Goal: Task Accomplishment & Management: Use online tool/utility

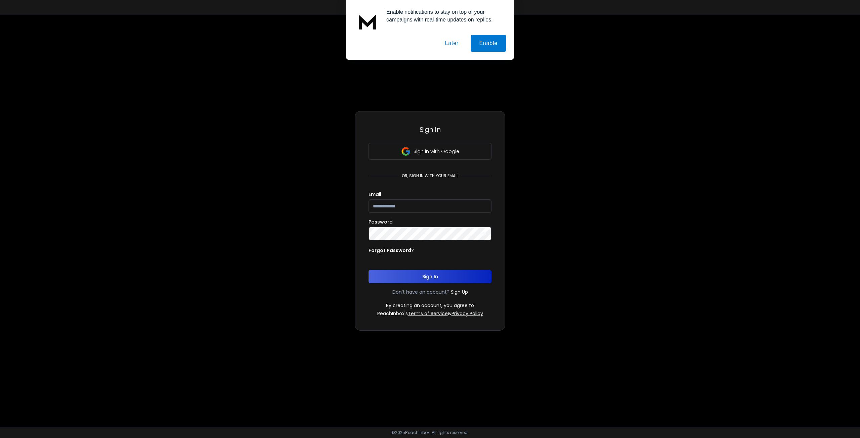
click at [455, 46] on button "Later" at bounding box center [451, 43] width 30 height 17
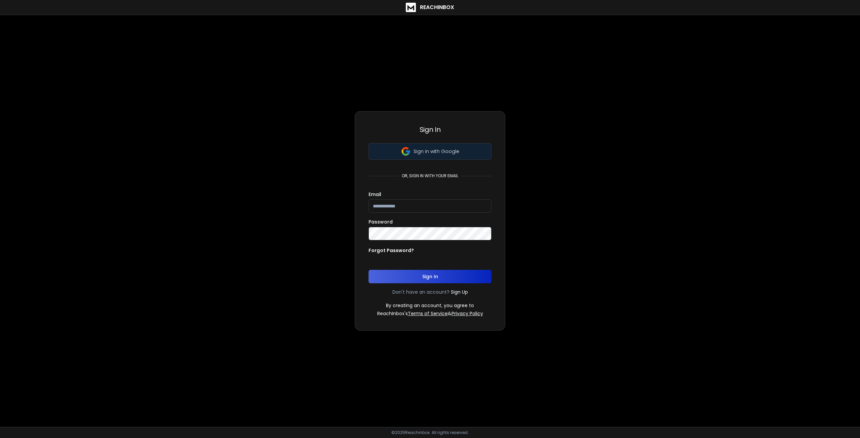
click at [447, 152] on p "Sign in with Google" at bounding box center [437, 151] width 46 height 7
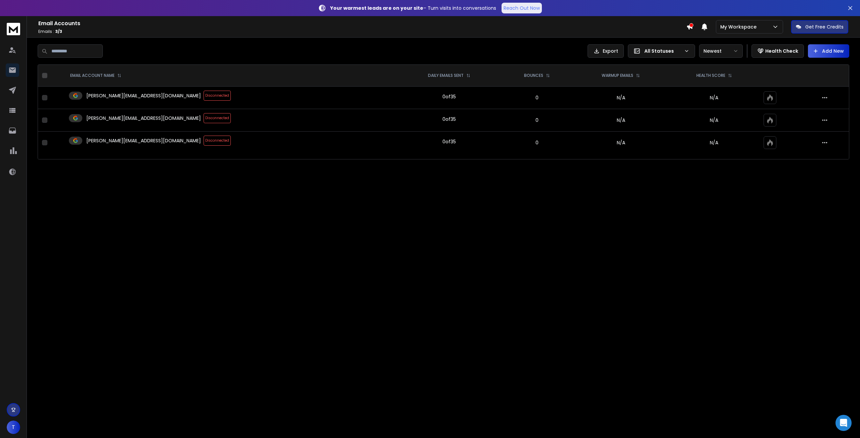
click at [512, 10] on p "Reach Out Now" at bounding box center [522, 8] width 36 height 7
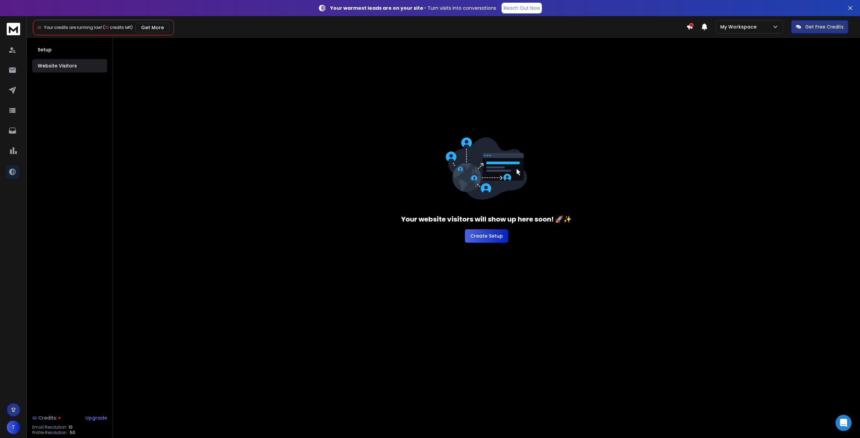
click at [491, 233] on button "Create Setup" at bounding box center [486, 235] width 43 height 13
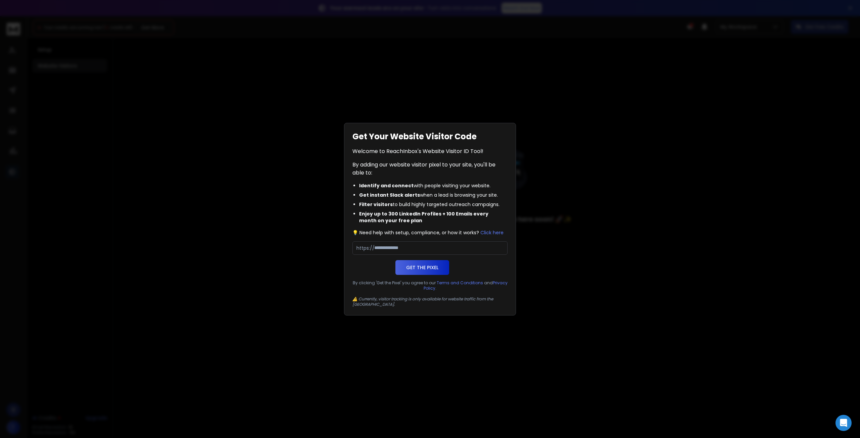
click at [421, 250] on input "text" at bounding box center [429, 248] width 155 height 13
paste input "**********"
type input "**********"
click at [430, 271] on button "Get the Pixel" at bounding box center [422, 267] width 54 height 15
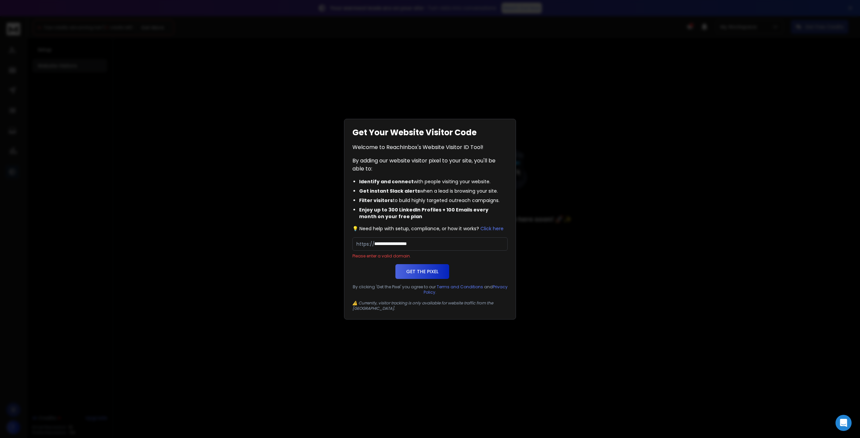
drag, startPoint x: 433, startPoint y: 245, endPoint x: 358, endPoint y: 242, distance: 74.3
click at [358, 243] on input "**********" at bounding box center [429, 244] width 155 height 13
type input "**********"
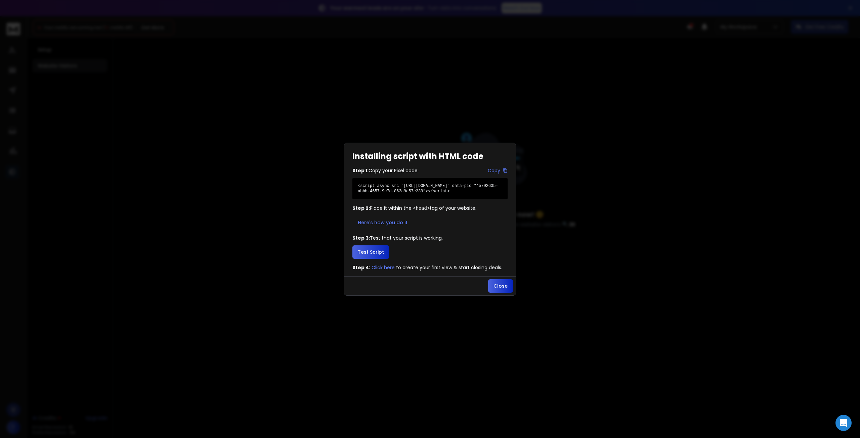
click at [505, 168] on icon at bounding box center [505, 170] width 4 height 4
click at [380, 257] on button "Test Script" at bounding box center [370, 252] width 37 height 13
click at [381, 271] on button "Click here" at bounding box center [383, 267] width 23 height 7
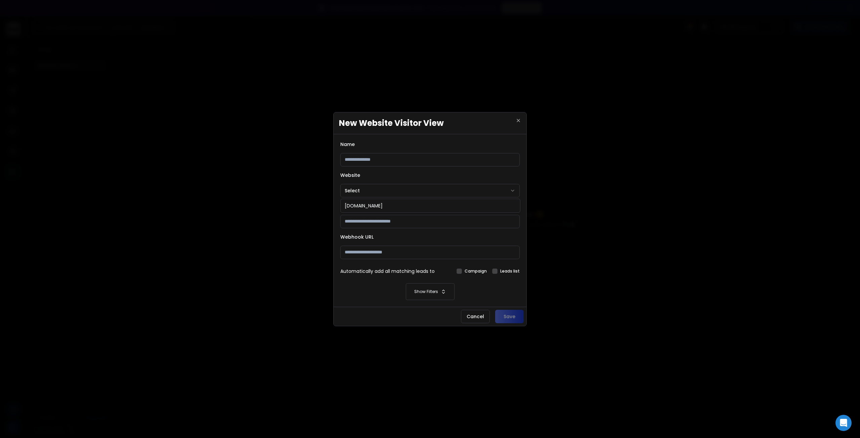
click at [383, 193] on body "**********" at bounding box center [430, 219] width 860 height 438
click at [481, 317] on button "Cancel" at bounding box center [475, 316] width 29 height 13
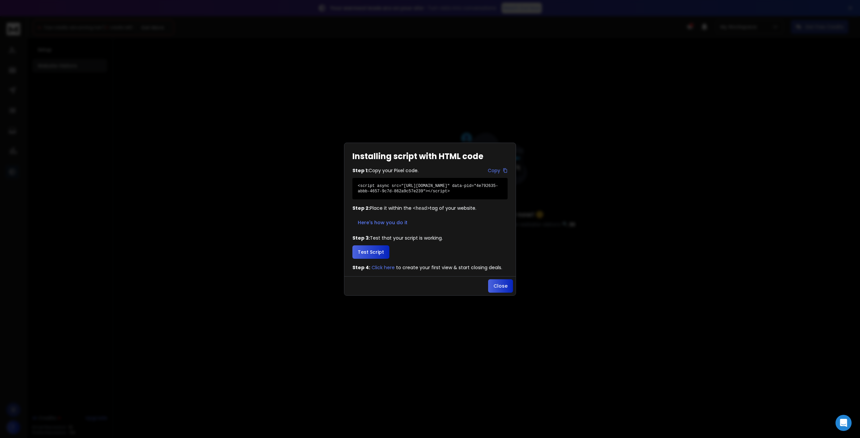
click at [376, 271] on button "Click here" at bounding box center [383, 267] width 23 height 7
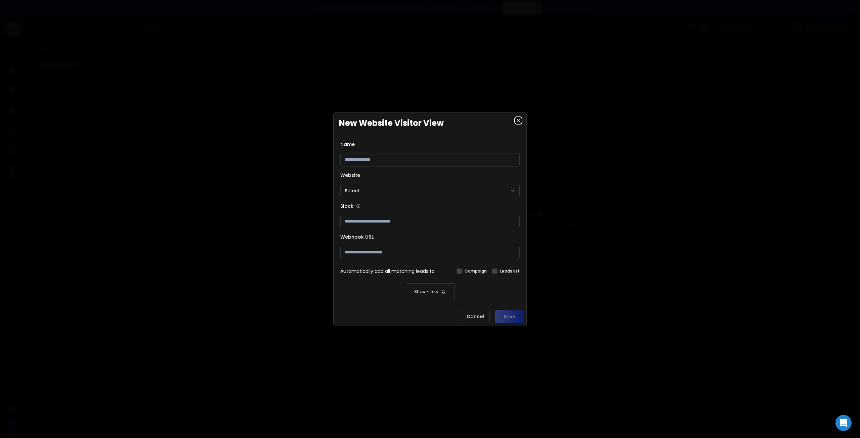
click at [517, 121] on icon "button" at bounding box center [518, 120] width 5 height 5
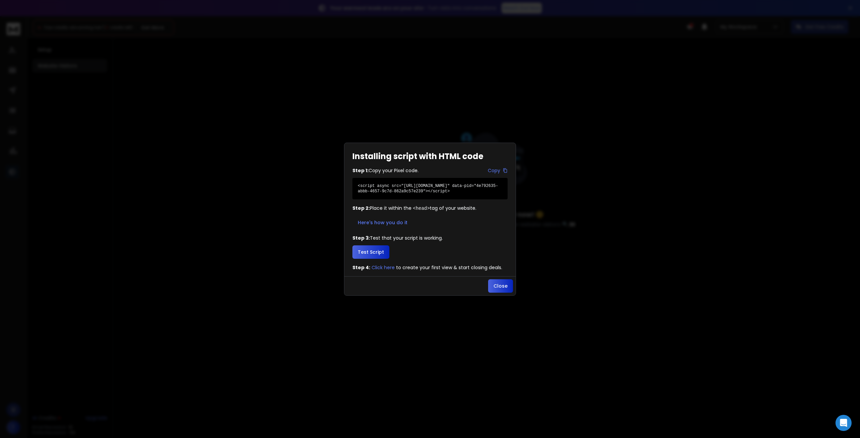
click at [501, 293] on button "Close" at bounding box center [500, 286] width 25 height 13
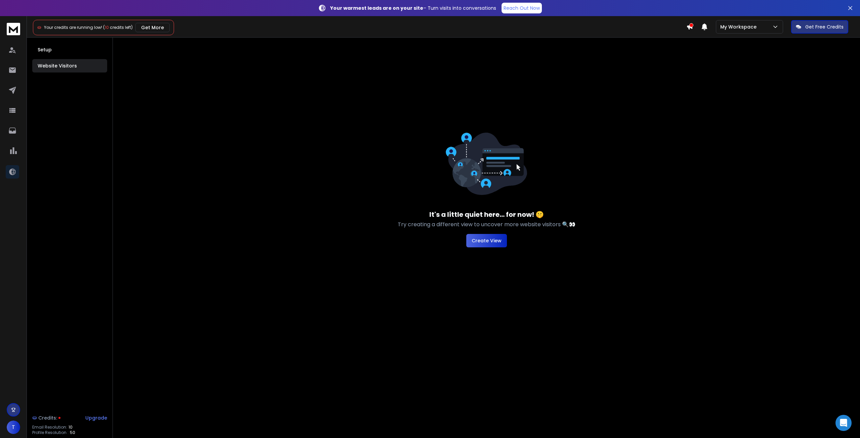
click at [489, 239] on button "Create View" at bounding box center [486, 240] width 41 height 13
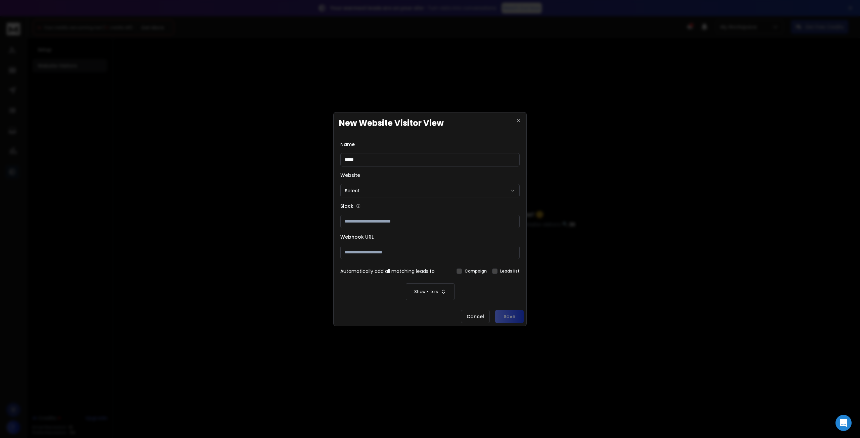
type input "******"
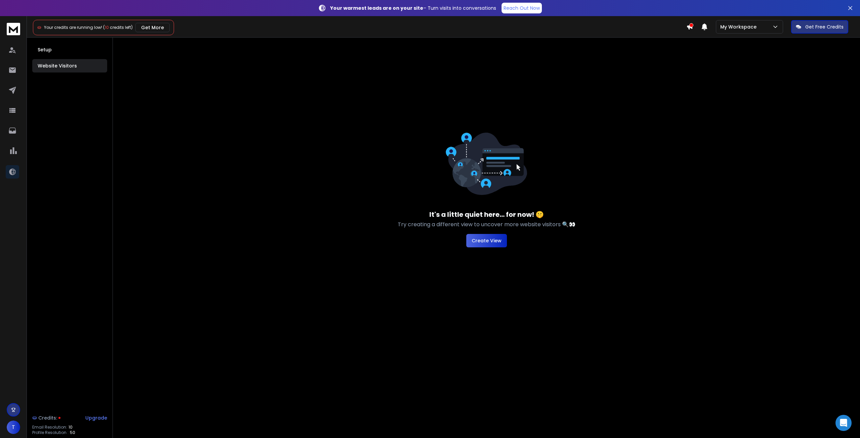
click at [496, 240] on button "Create View" at bounding box center [486, 240] width 41 height 13
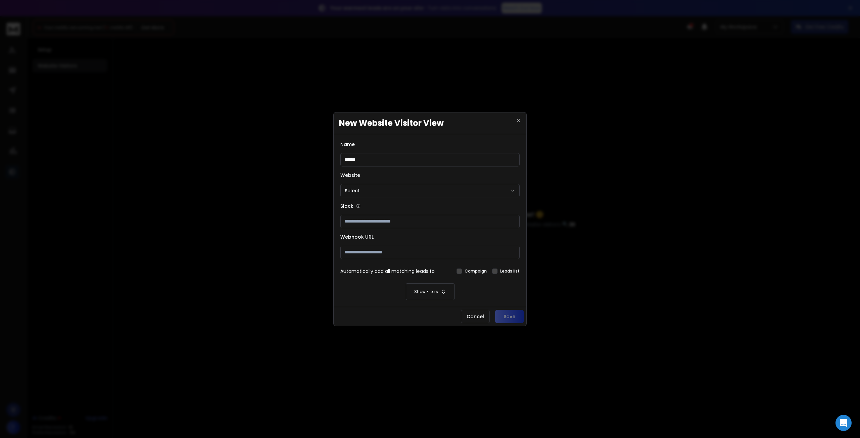
click at [375, 163] on input "******" at bounding box center [429, 159] width 179 height 13
type input "******"
click at [359, 190] on body "**********" at bounding box center [430, 219] width 860 height 438
click at [401, 222] on input at bounding box center [429, 221] width 179 height 13
click at [496, 273] on button "Name" at bounding box center [494, 271] width 5 height 5
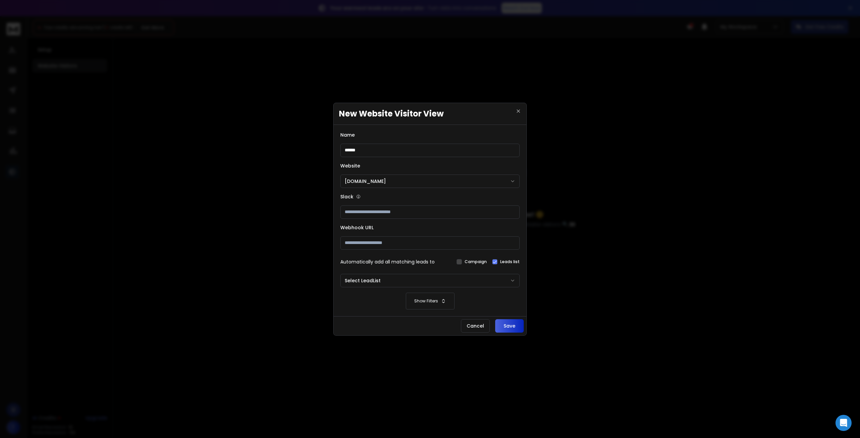
click at [419, 275] on body "**********" at bounding box center [430, 219] width 860 height 438
click at [424, 297] on div "Show Filters" at bounding box center [430, 301] width 49 height 17
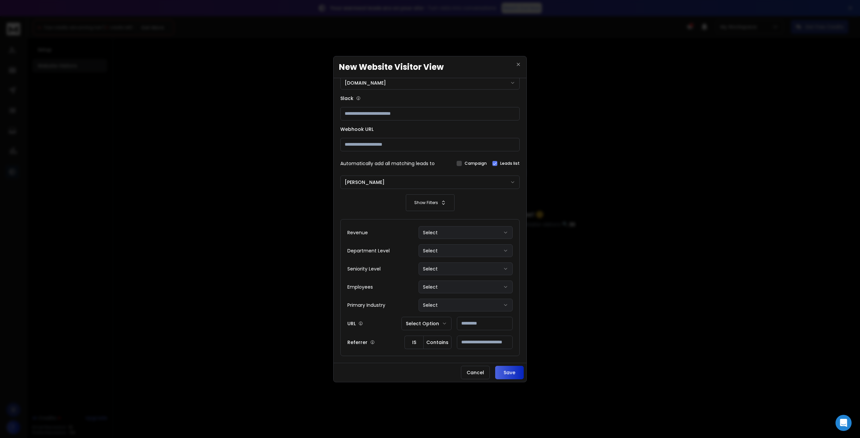
scroll to position [77, 0]
click at [508, 371] on button "Save" at bounding box center [509, 372] width 29 height 13
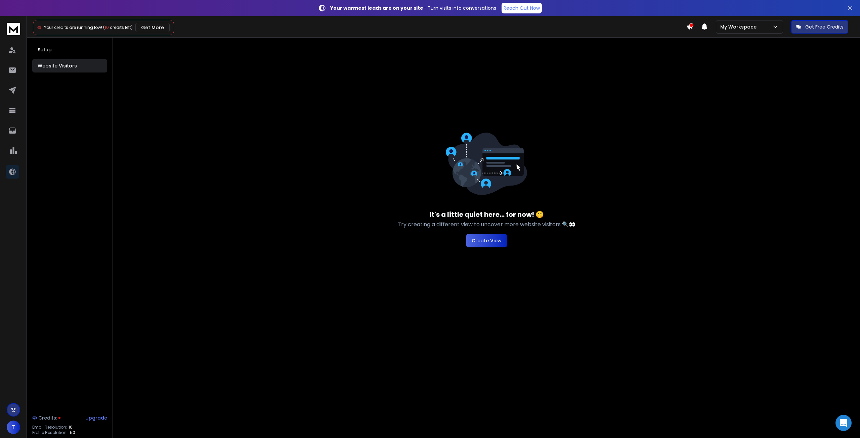
click at [97, 421] on div "Upgrade" at bounding box center [96, 418] width 22 height 7
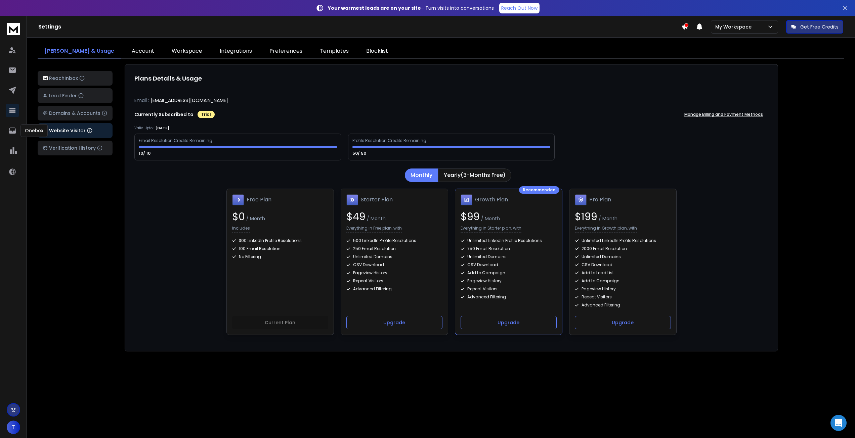
click at [10, 114] on icon at bounding box center [12, 110] width 8 height 8
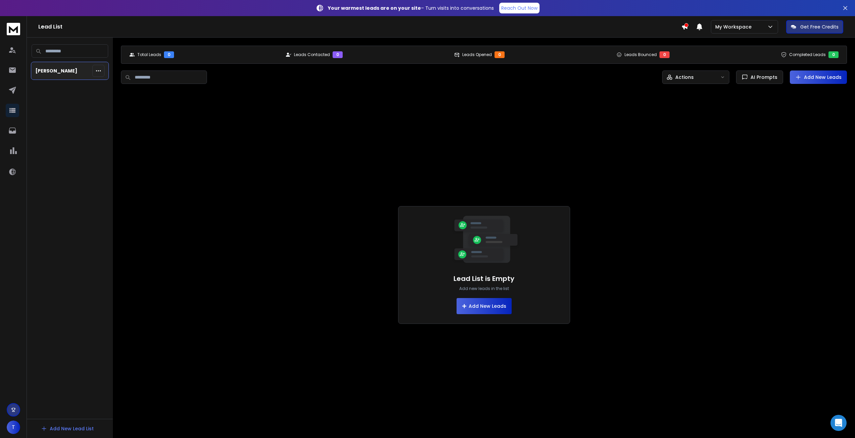
click at [485, 311] on button "Add New Leads" at bounding box center [484, 306] width 55 height 16
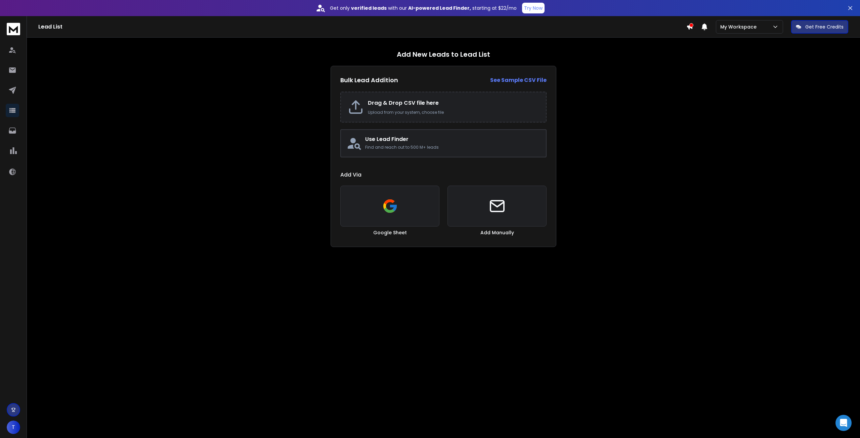
click at [851, 7] on icon at bounding box center [850, 8] width 4 height 4
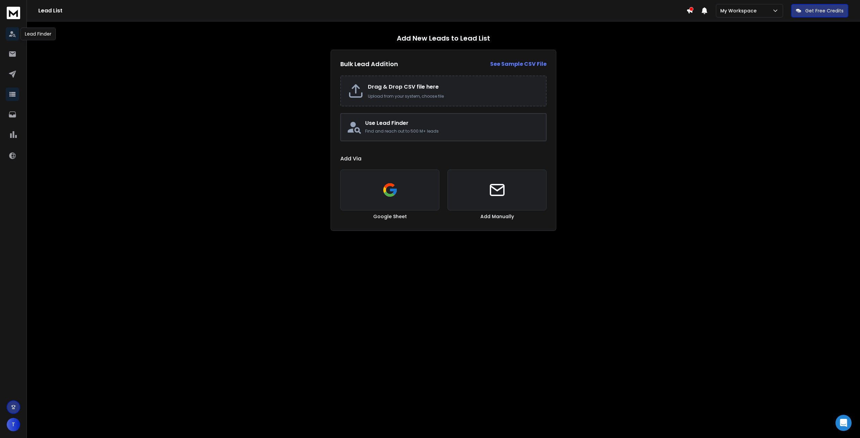
click at [15, 34] on icon at bounding box center [12, 34] width 8 height 8
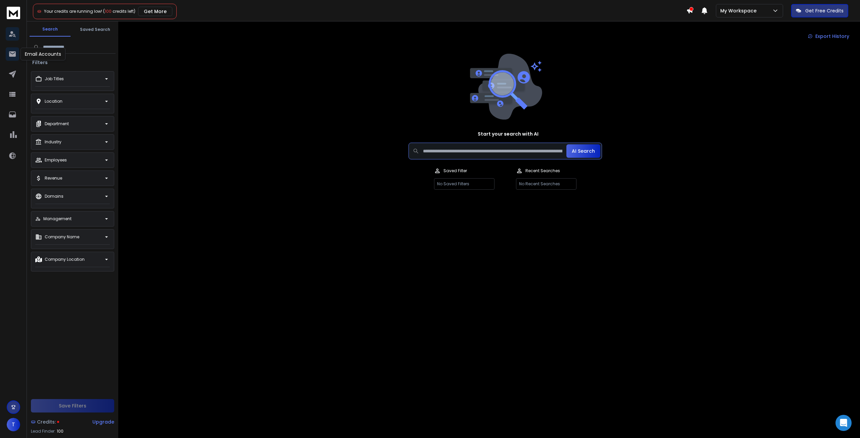
click at [7, 55] on link at bounding box center [12, 53] width 13 height 13
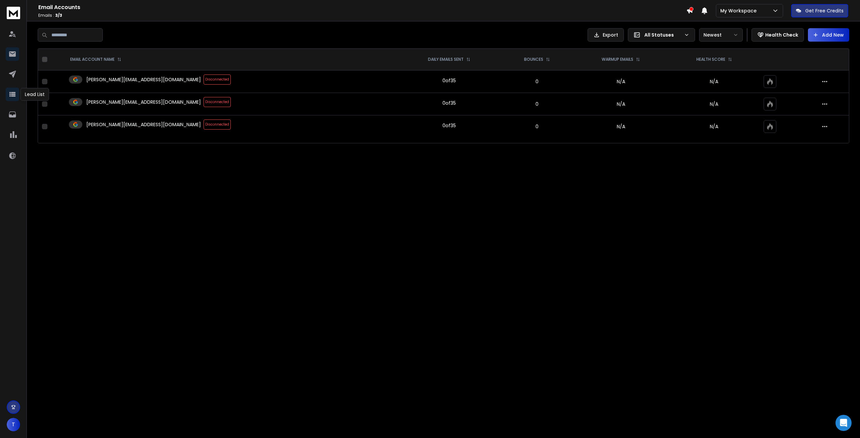
click at [12, 93] on icon at bounding box center [12, 94] width 6 height 5
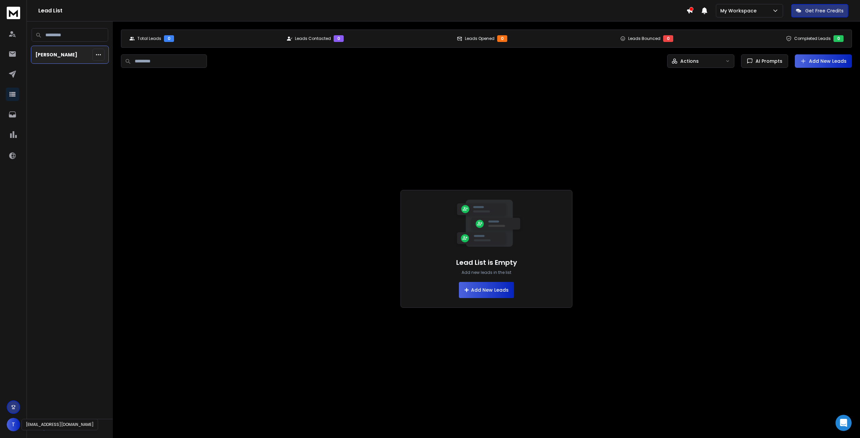
click at [10, 430] on span "T" at bounding box center [13, 424] width 13 height 13
click at [193, 303] on div "Lead List is Empty Add new leads in the list Add New Leads" at bounding box center [486, 249] width 731 height 118
click at [11, 69] on link at bounding box center [12, 74] width 13 height 13
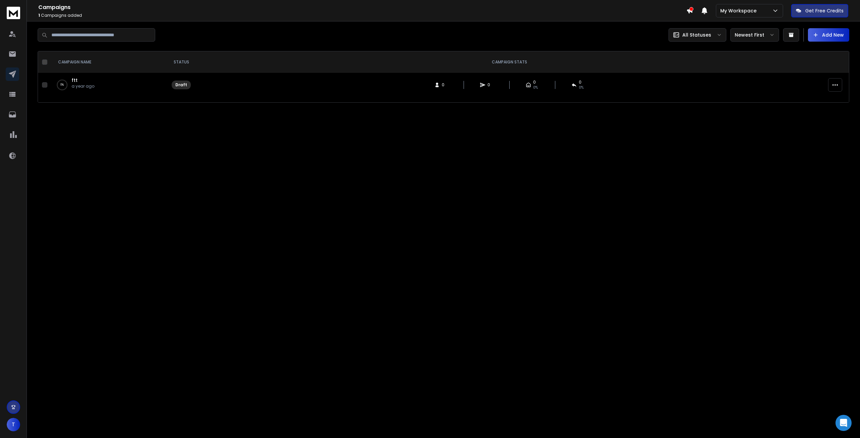
click at [837, 85] on icon "button" at bounding box center [834, 84] width 5 height 1
click at [817, 111] on div "Delete" at bounding box center [808, 110] width 64 height 11
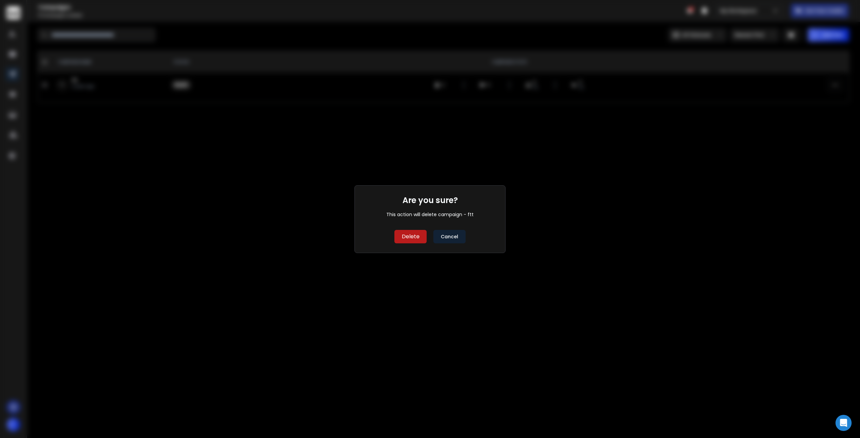
drag, startPoint x: 397, startPoint y: 243, endPoint x: 405, endPoint y: 239, distance: 8.9
click at [398, 243] on button "Delete" at bounding box center [410, 236] width 32 height 13
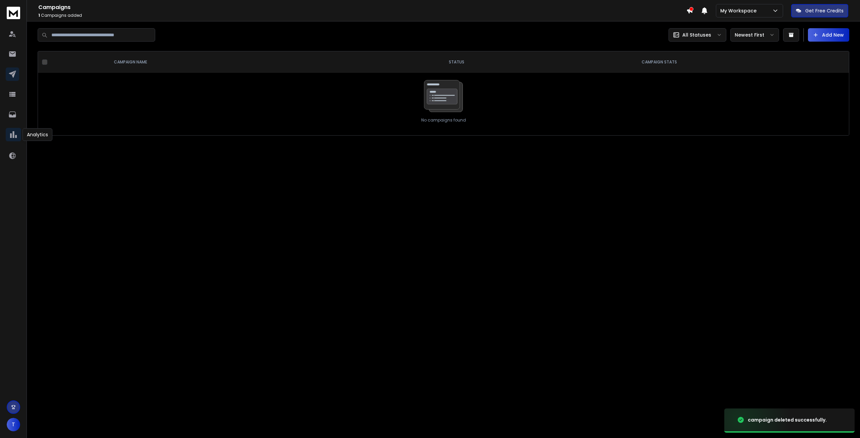
click at [9, 136] on icon at bounding box center [13, 135] width 10 height 10
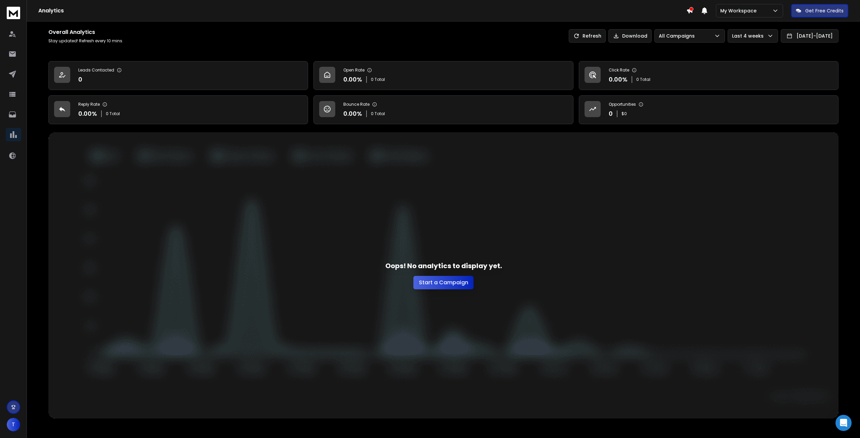
click at [443, 283] on button "Start a Campaign" at bounding box center [444, 282] width 60 height 13
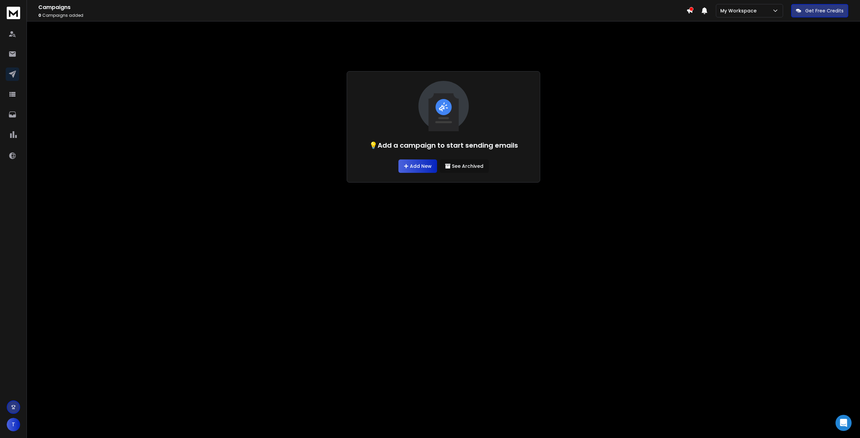
click at [424, 166] on link "Add New" at bounding box center [417, 166] width 39 height 13
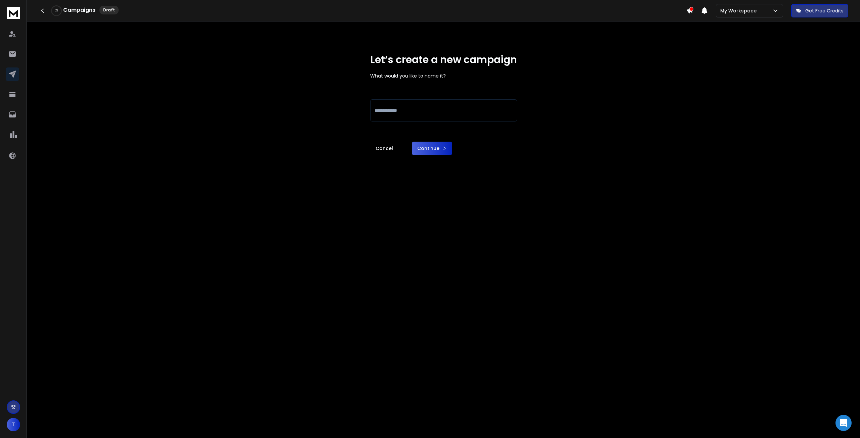
click at [424, 112] on input at bounding box center [443, 110] width 147 height 22
type input "*"
type input "********"
click at [437, 150] on button "Continue" at bounding box center [432, 148] width 40 height 13
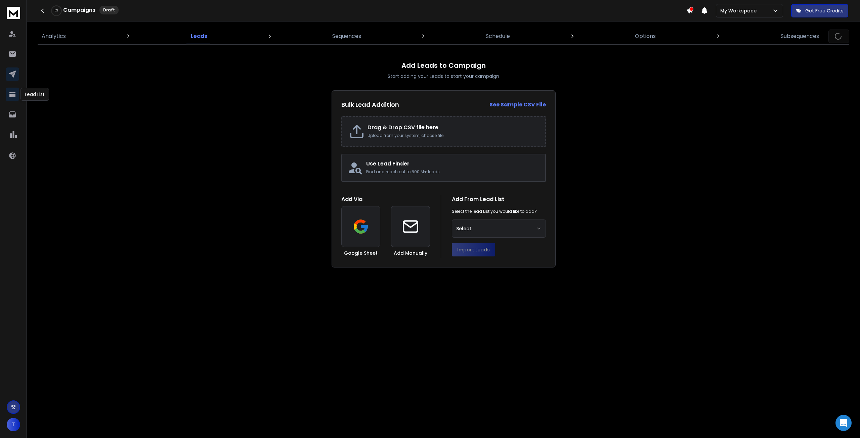
click at [13, 97] on icon at bounding box center [12, 94] width 8 height 8
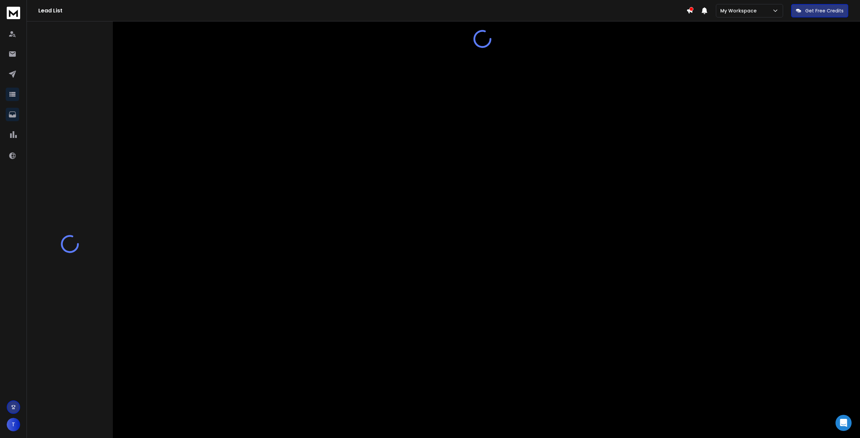
click at [11, 116] on icon at bounding box center [12, 115] width 7 height 6
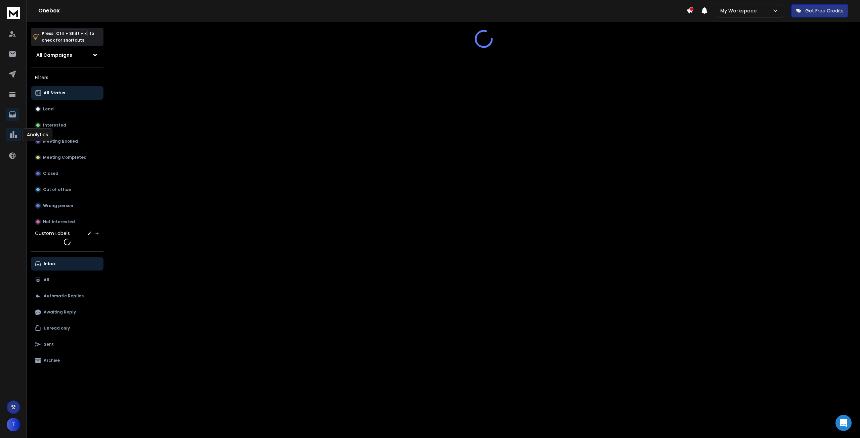
click at [9, 130] on icon at bounding box center [13, 135] width 10 height 10
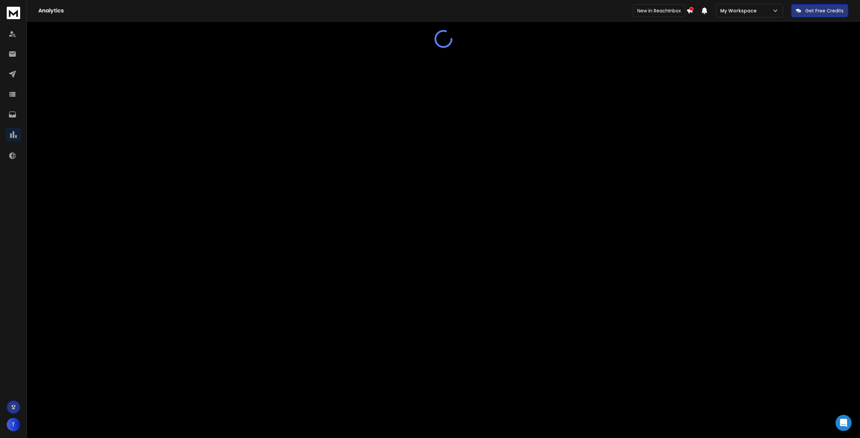
click at [691, 13] on icon at bounding box center [689, 10] width 7 height 7
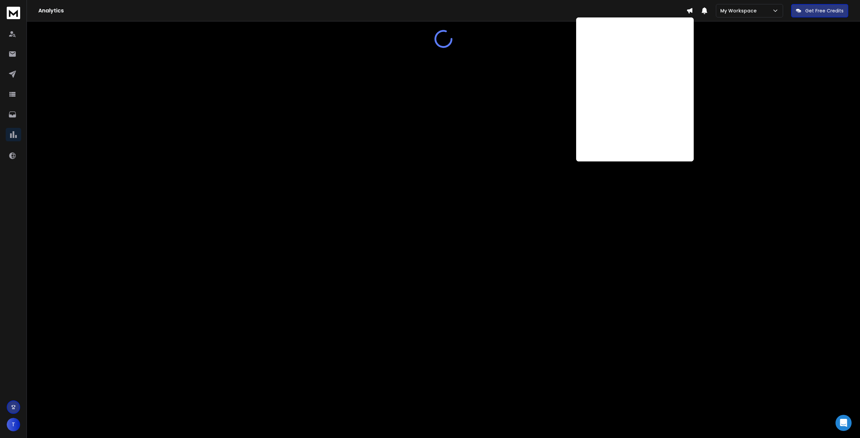
click at [791, 47] on div at bounding box center [444, 39] width 812 height 22
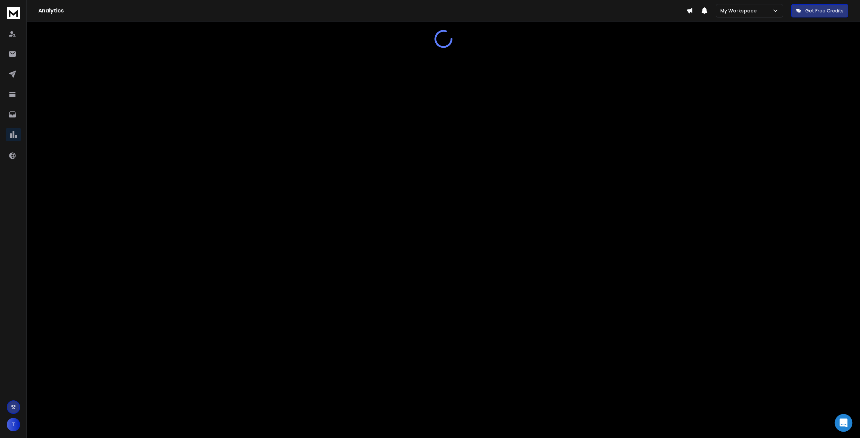
click at [848, 417] on div "Open Intercom Messenger" at bounding box center [844, 424] width 18 height 18
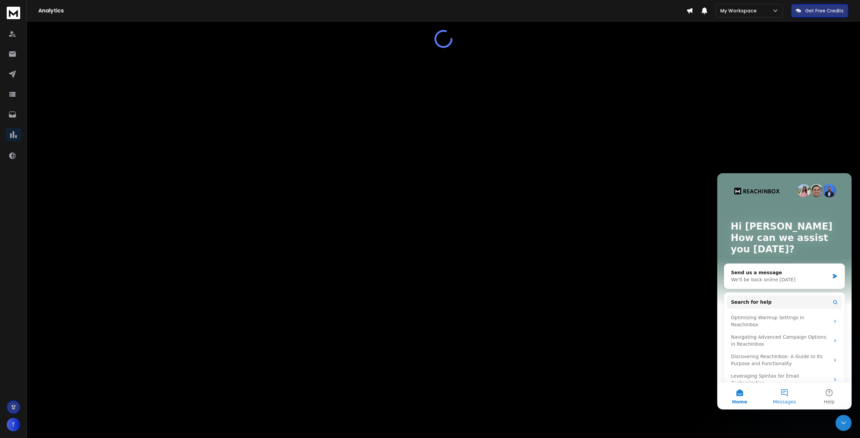
click at [793, 391] on button "Messages" at bounding box center [784, 396] width 45 height 27
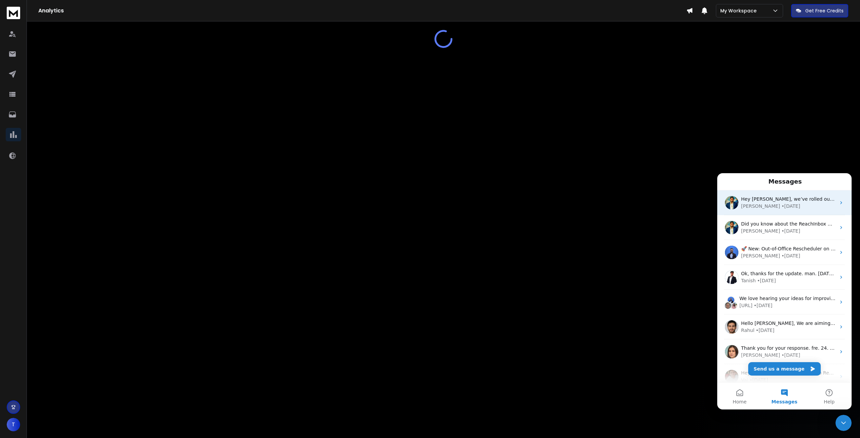
click at [780, 208] on div "[PERSON_NAME] • [DATE]" at bounding box center [788, 206] width 95 height 7
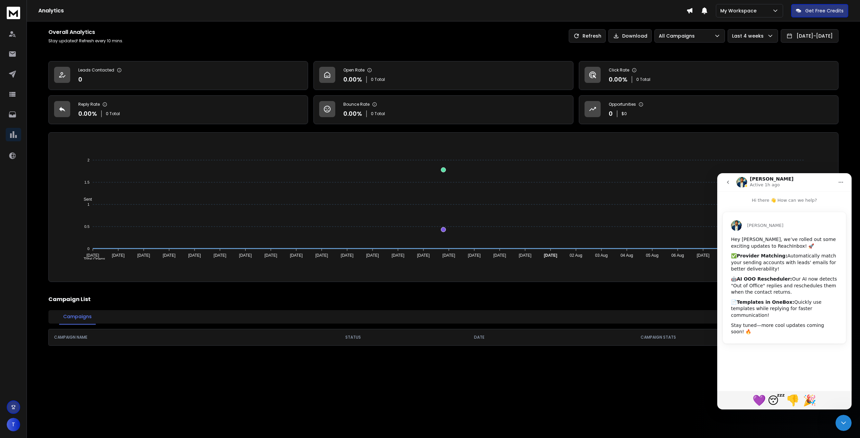
click at [544, 272] on p "x-axis : Date(UTC)" at bounding box center [443, 269] width 768 height 5
click at [728, 182] on icon "go back" at bounding box center [728, 182] width 2 height 3
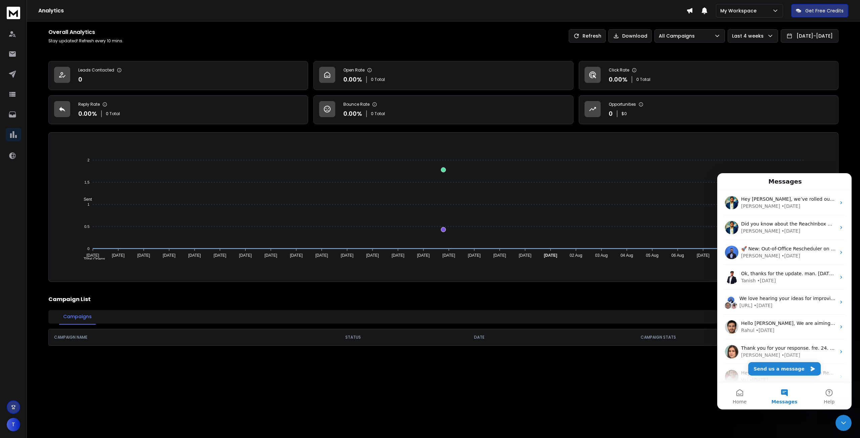
click at [556, 362] on div "Your warmest leads are on your site – Turn visits into conversations Reach Out …" at bounding box center [430, 219] width 860 height 438
click at [844, 424] on icon "Close Intercom Messenger" at bounding box center [843, 423] width 5 height 3
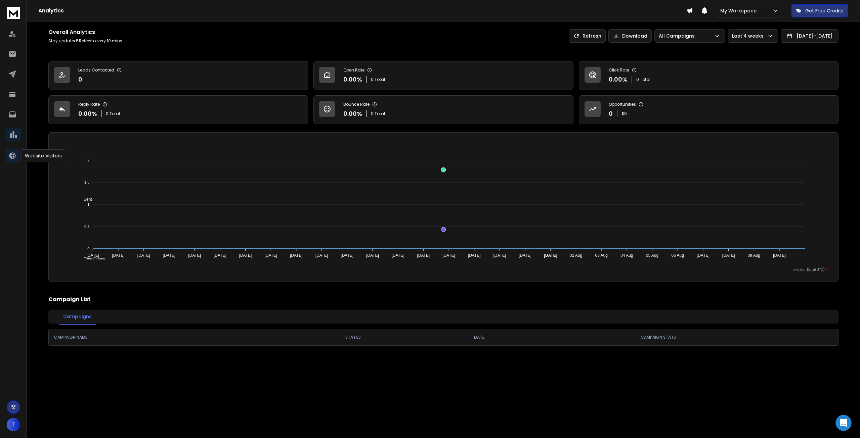
click at [8, 156] on icon at bounding box center [12, 156] width 8 height 8
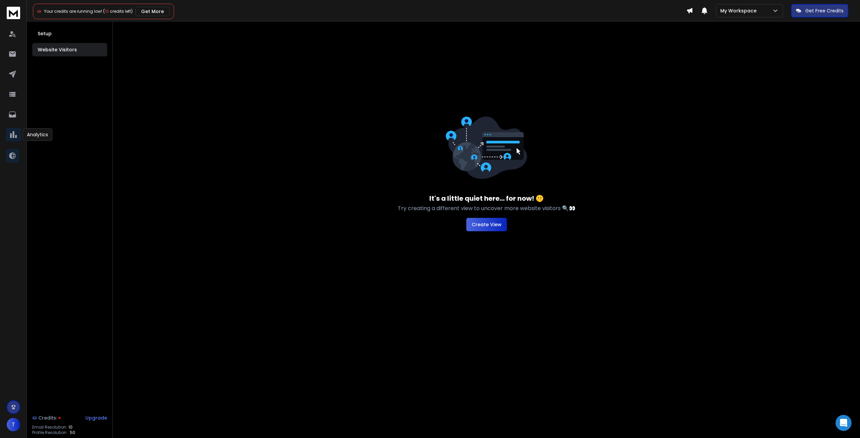
click at [12, 130] on icon at bounding box center [13, 135] width 10 height 10
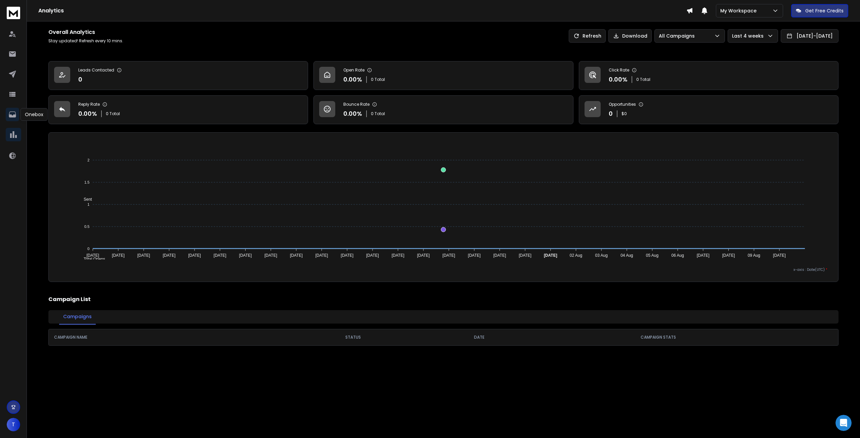
click at [13, 117] on icon at bounding box center [12, 115] width 7 height 6
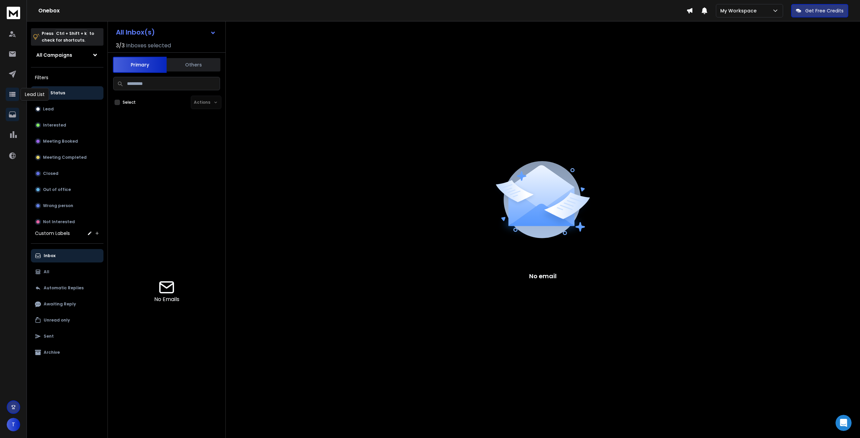
click at [12, 94] on icon at bounding box center [12, 94] width 6 height 5
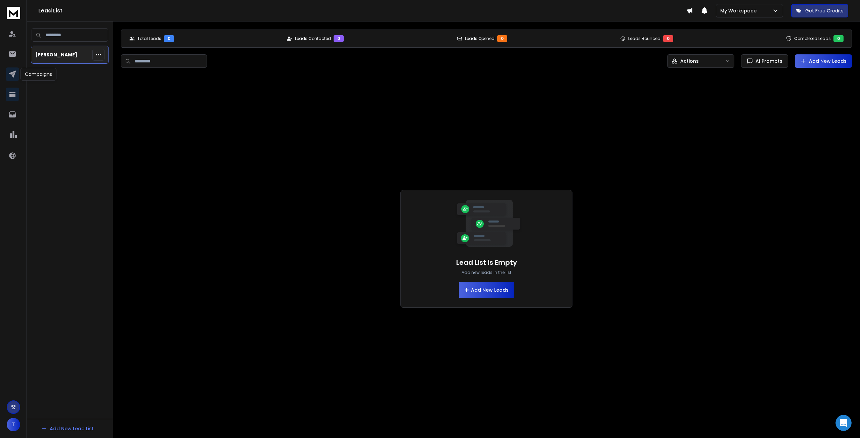
click at [14, 76] on icon at bounding box center [12, 74] width 7 height 7
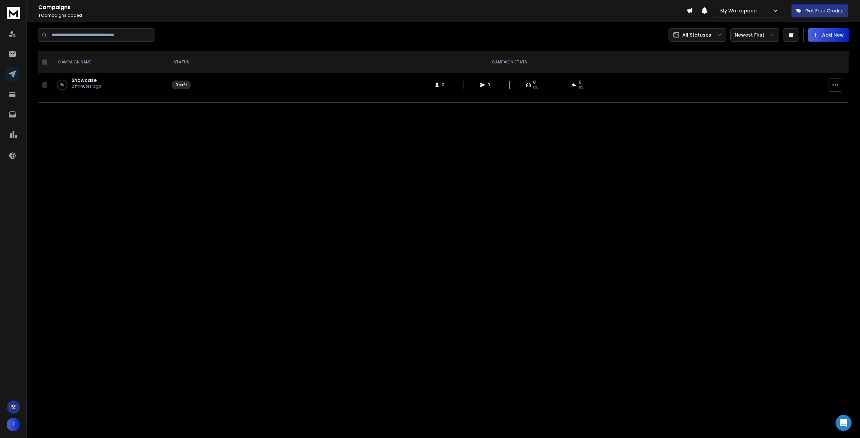
click at [725, 91] on td "0 0 0 0% 0 0%" at bounding box center [509, 85] width 629 height 24
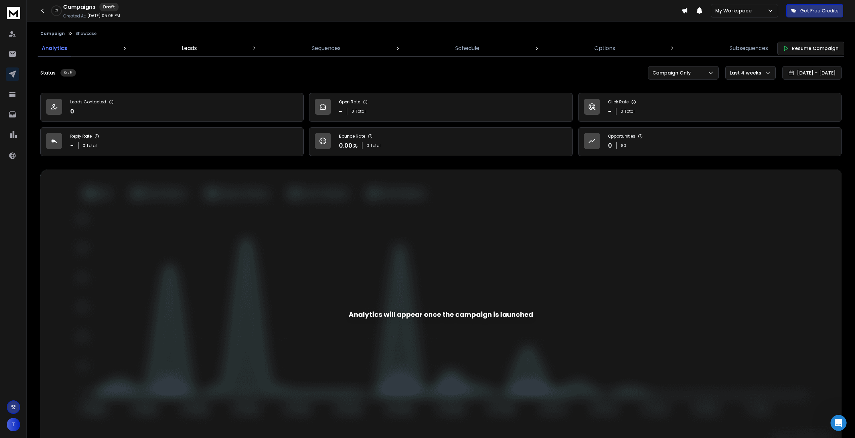
click at [190, 42] on link "Leads" at bounding box center [189, 48] width 23 height 16
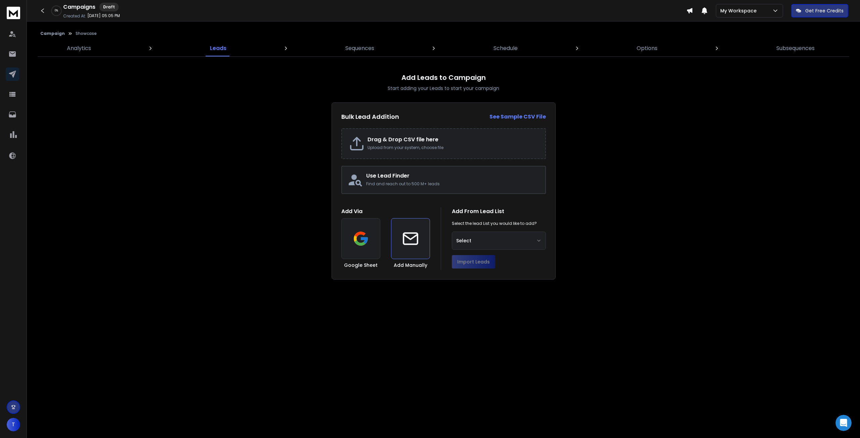
click at [418, 250] on div at bounding box center [410, 238] width 39 height 41
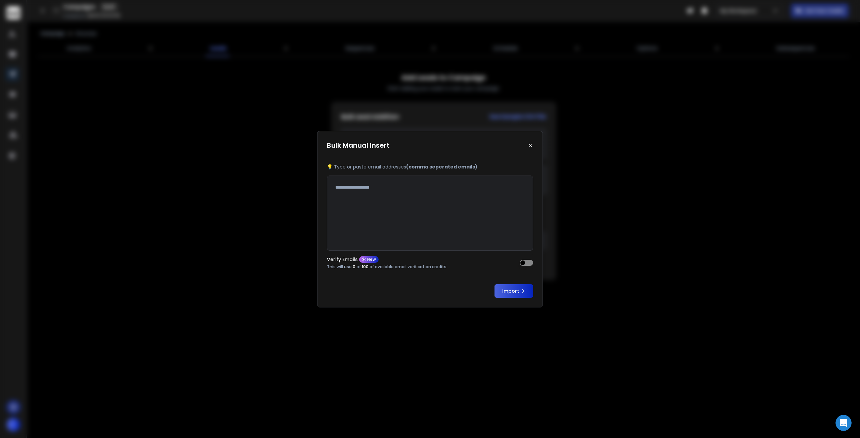
click at [400, 192] on textarea at bounding box center [430, 213] width 206 height 75
type textarea "**********"
click at [524, 262] on button "Verify Emails New This will use 1 of 100 of available email verification credit…" at bounding box center [526, 263] width 13 height 6
click at [527, 264] on button "Verify Emails New This will use 1 of 100 of available email verification credit…" at bounding box center [526, 263] width 13 height 6
click at [517, 293] on button "Import" at bounding box center [514, 291] width 39 height 13
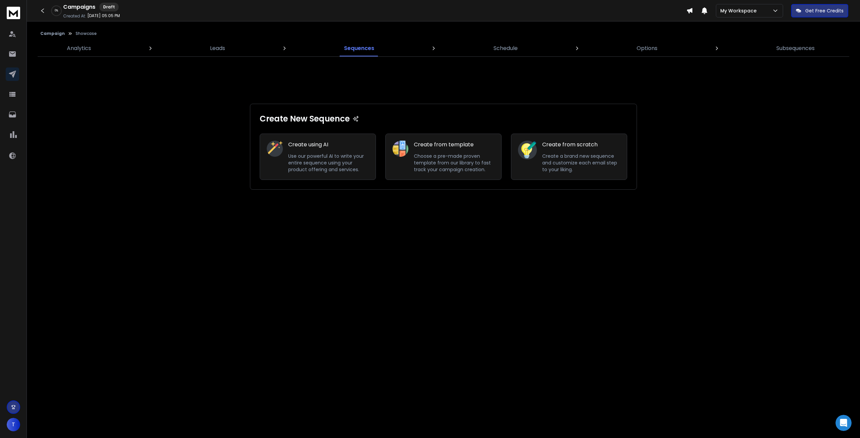
click at [580, 150] on div "Create from scratch Create a brand new sequence and customize each email step t…" at bounding box center [581, 157] width 78 height 32
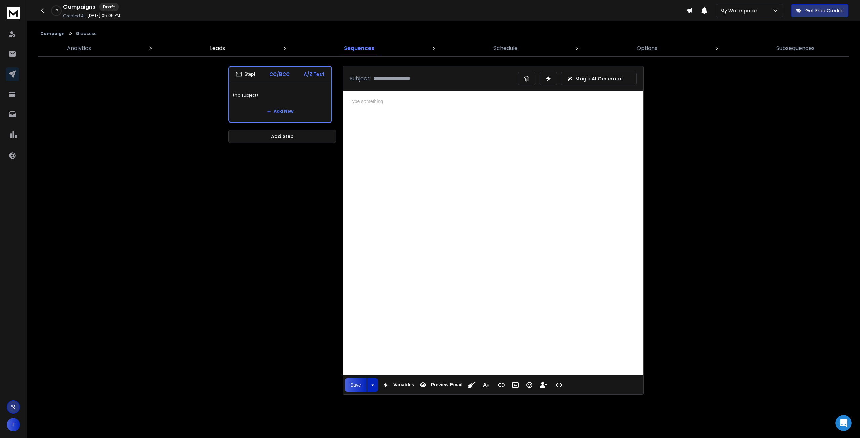
click at [224, 49] on p "Leads" at bounding box center [217, 48] width 15 height 8
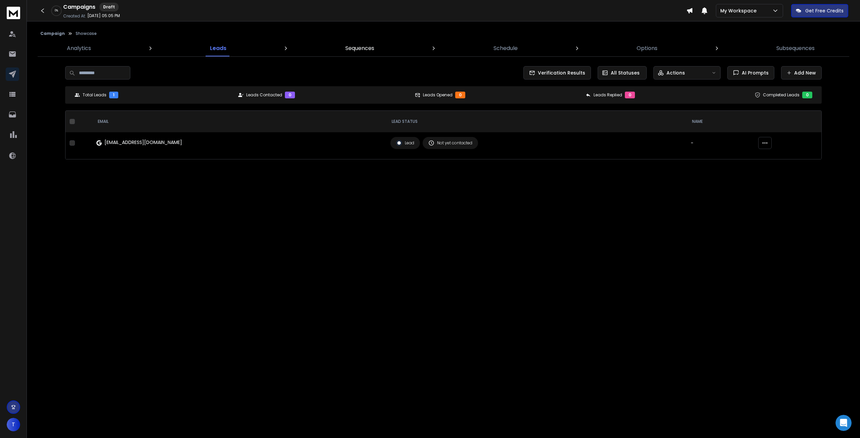
click at [370, 49] on p "Sequences" at bounding box center [359, 48] width 29 height 8
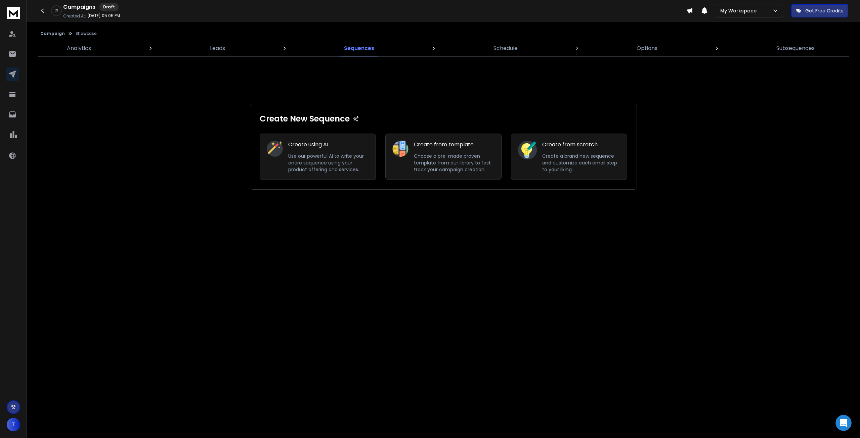
click at [429, 163] on p "Choose a pre-made proven template from our library to fast track your campaign …" at bounding box center [454, 163] width 81 height 20
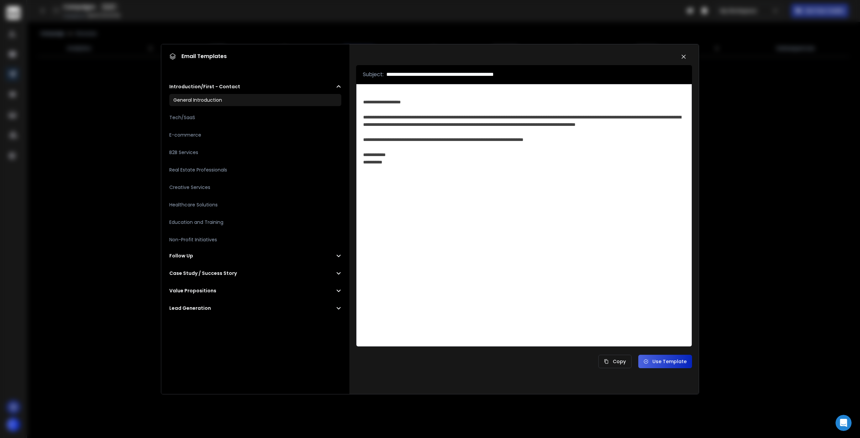
click at [670, 365] on button "Use Template" at bounding box center [665, 361] width 54 height 13
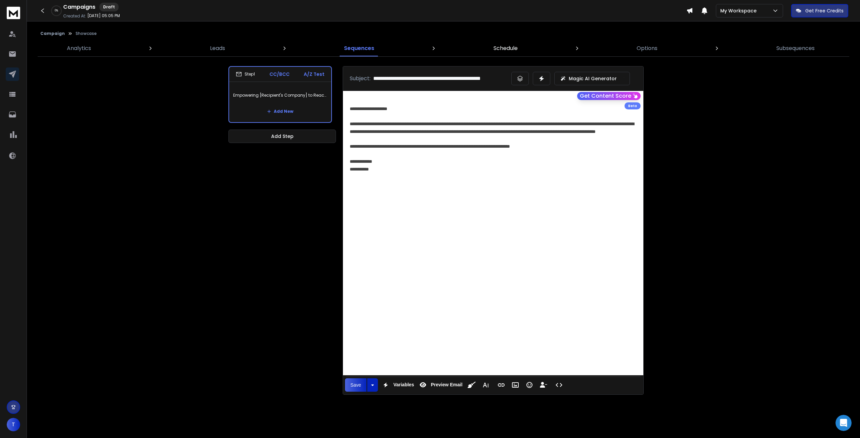
click at [494, 49] on p "Schedule" at bounding box center [506, 48] width 24 height 8
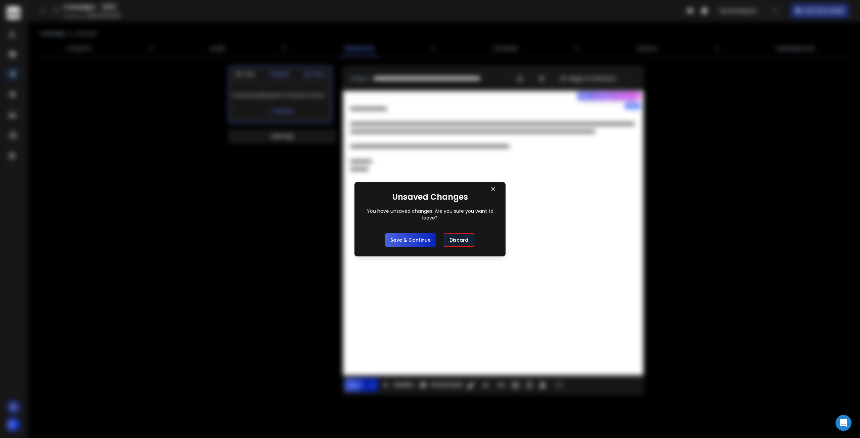
click at [495, 189] on icon at bounding box center [492, 188] width 5 height 5
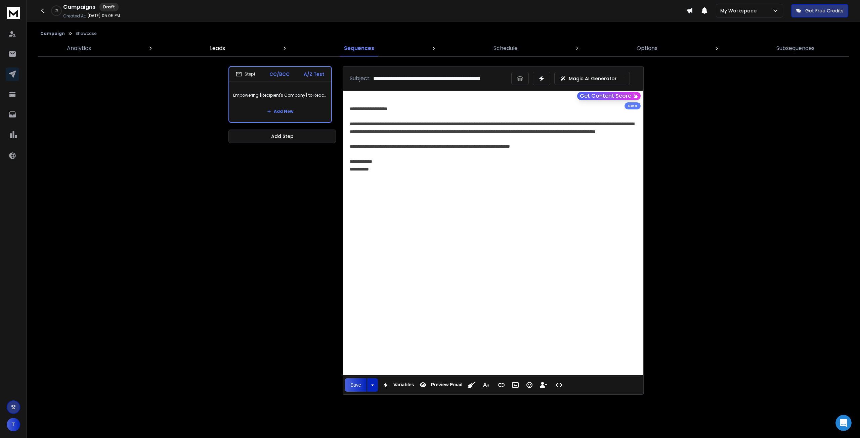
click at [219, 48] on p "Leads" at bounding box center [217, 48] width 15 height 8
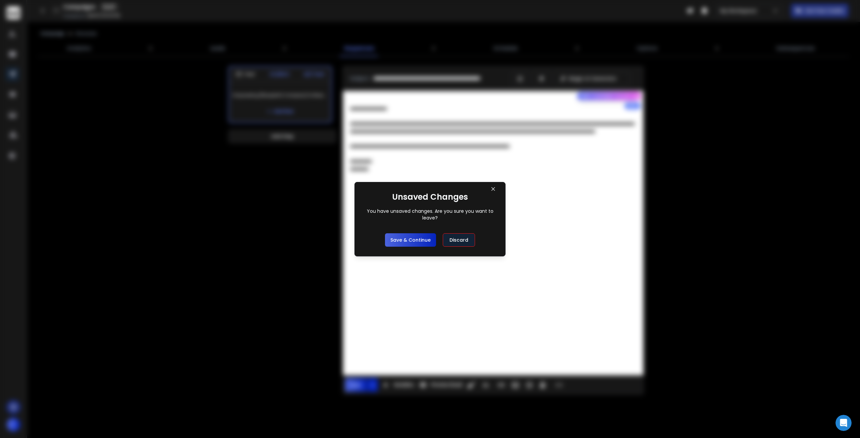
click at [495, 188] on icon at bounding box center [492, 188] width 5 height 5
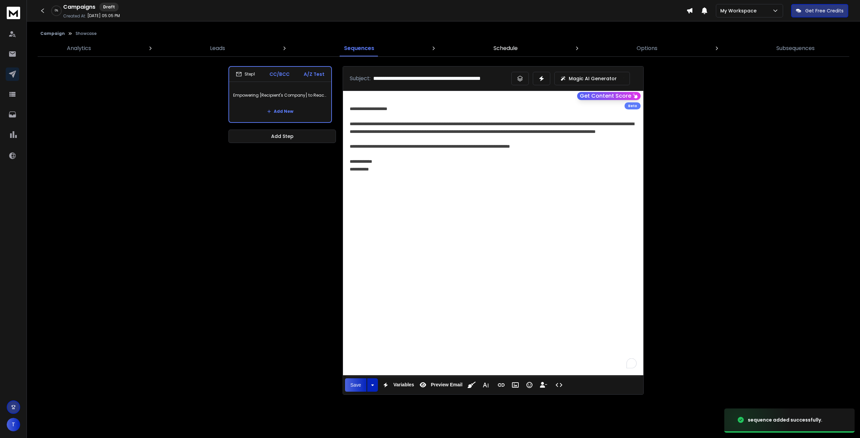
click at [495, 47] on p "Schedule" at bounding box center [506, 48] width 24 height 8
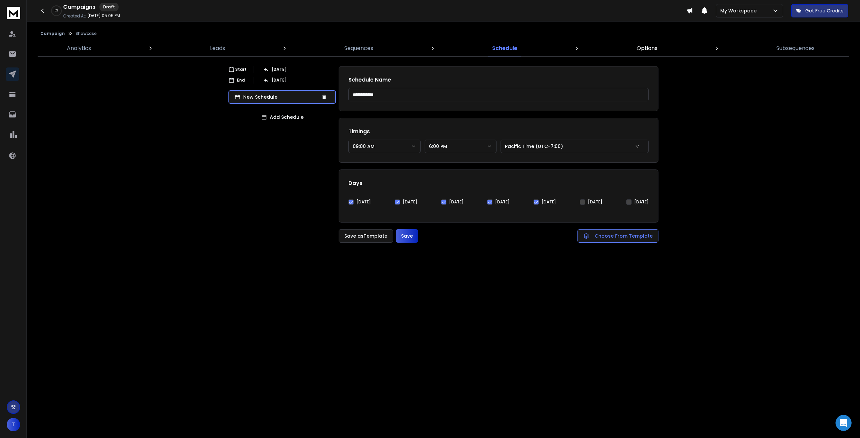
click at [646, 47] on p "Options" at bounding box center [647, 48] width 21 height 8
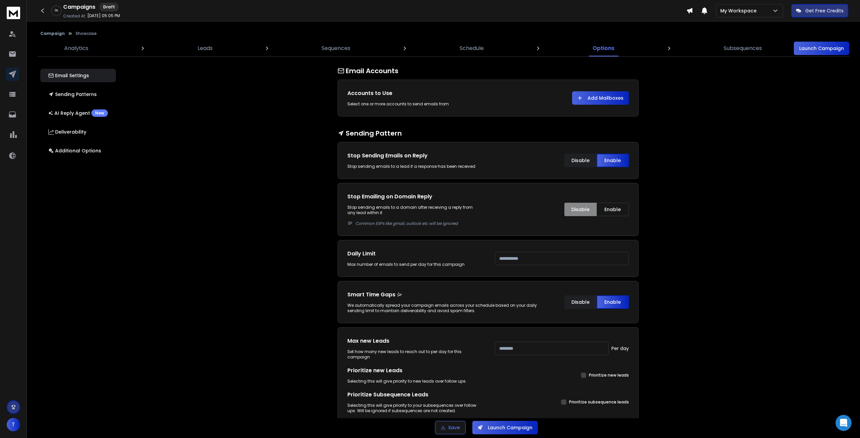
click at [99, 47] on div "Analytics Leads Sequences Schedule Options Subsequences" at bounding box center [413, 48] width 751 height 16
click at [89, 50] on link "Analytics" at bounding box center [76, 48] width 32 height 16
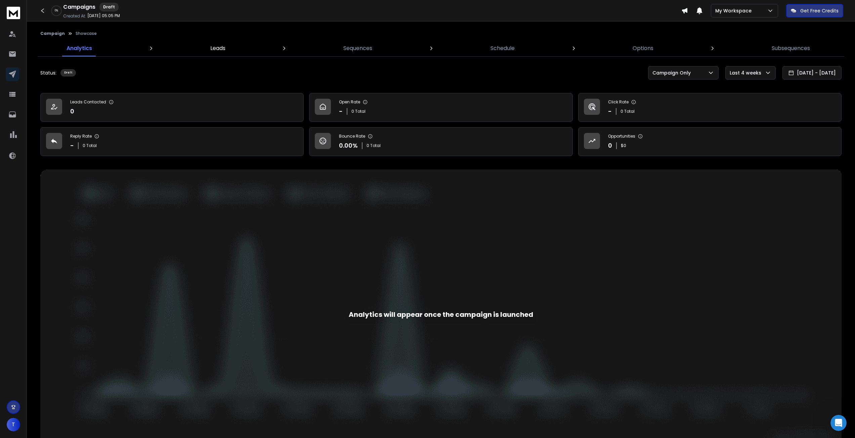
click at [210, 51] on p "Leads" at bounding box center [217, 48] width 15 height 8
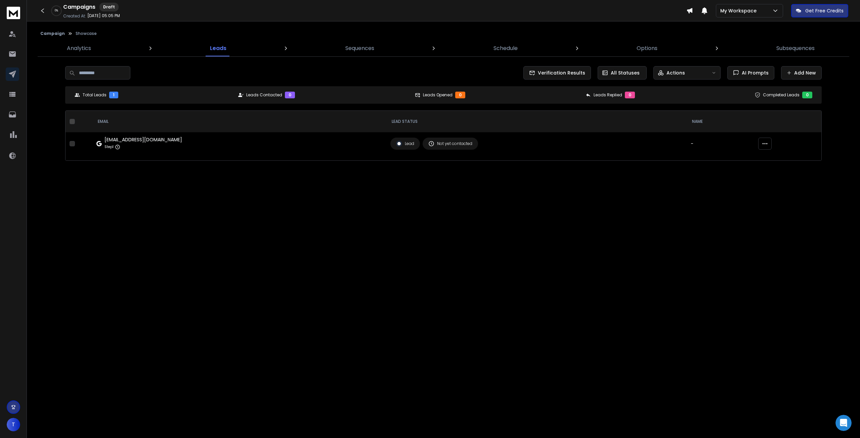
click at [154, 150] on div "Step 1" at bounding box center [143, 147] width 78 height 7
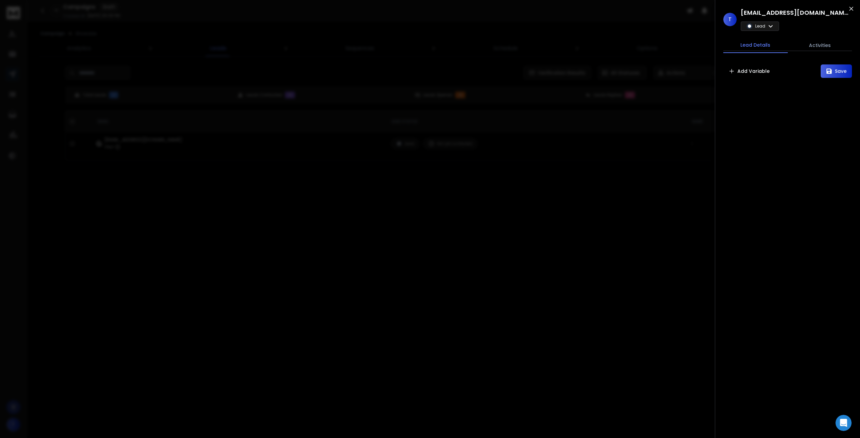
click at [851, 10] on icon "button" at bounding box center [851, 8] width 7 height 7
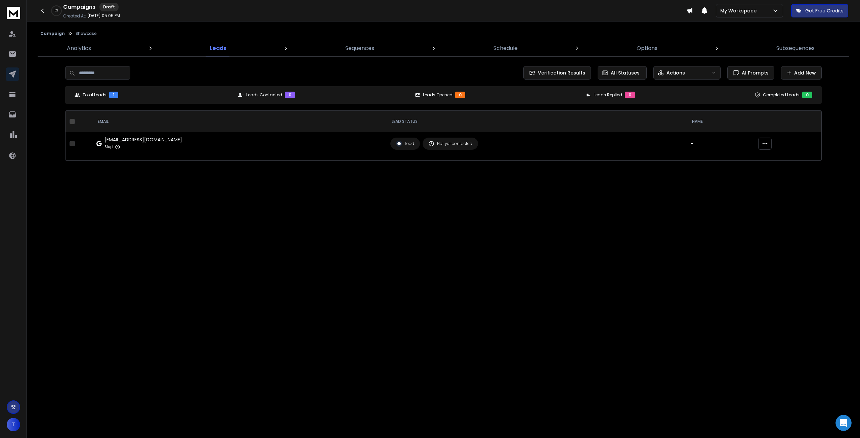
click at [96, 49] on div "Analytics Leads Sequences Schedule Options Subsequences" at bounding box center [441, 48] width 806 height 16
click at [74, 49] on p "Analytics" at bounding box center [79, 48] width 24 height 8
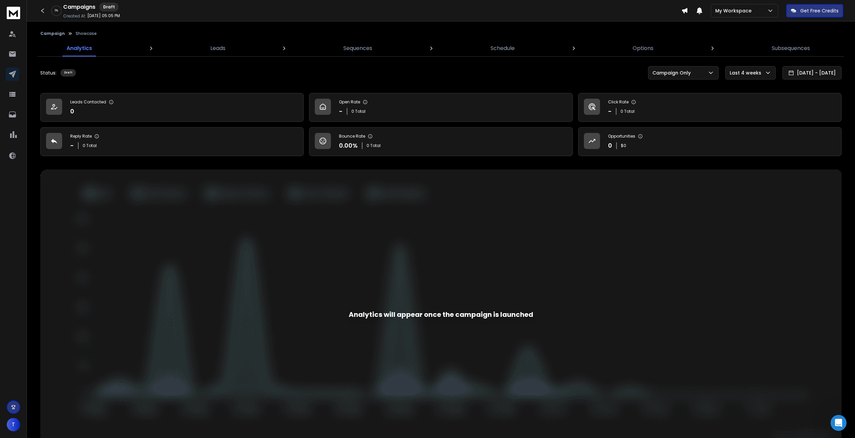
click at [235, 49] on div "Analytics Leads Sequences Schedule Options Subsequences" at bounding box center [438, 48] width 801 height 16
click at [225, 48] on link "Leads" at bounding box center [217, 48] width 23 height 16
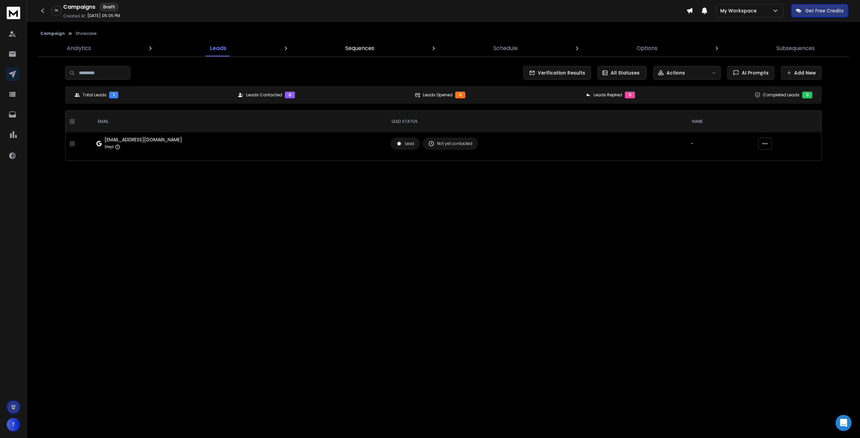
click at [357, 47] on p "Sequences" at bounding box center [359, 48] width 29 height 8
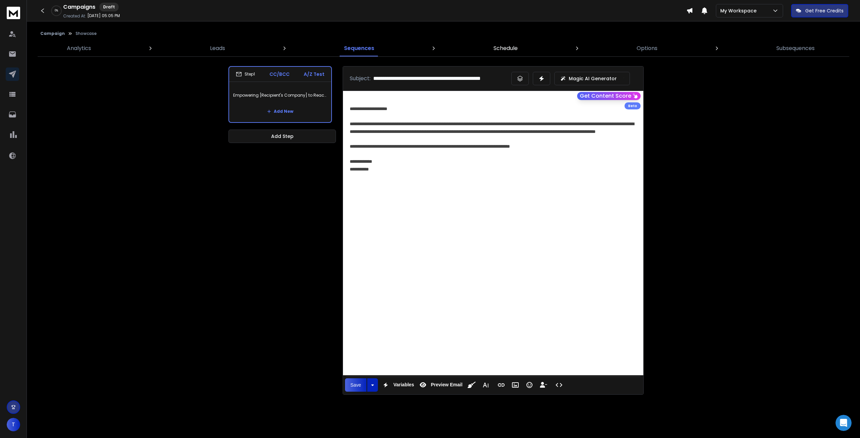
click at [496, 48] on p "Schedule" at bounding box center [506, 48] width 24 height 8
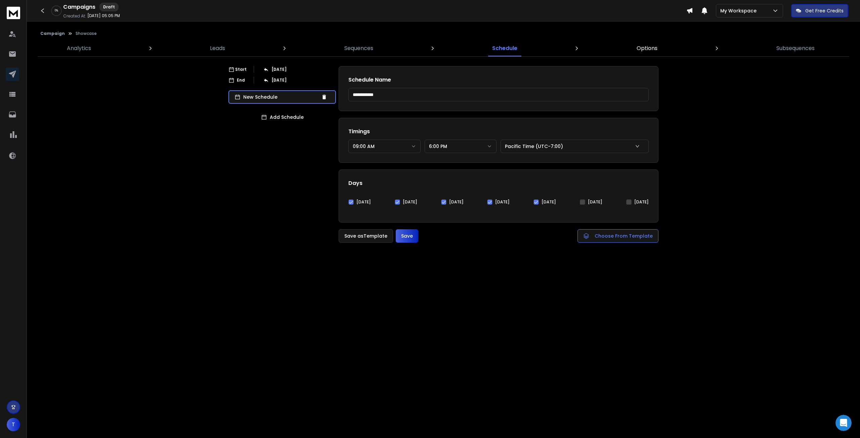
click at [646, 51] on p "Options" at bounding box center [647, 48] width 21 height 8
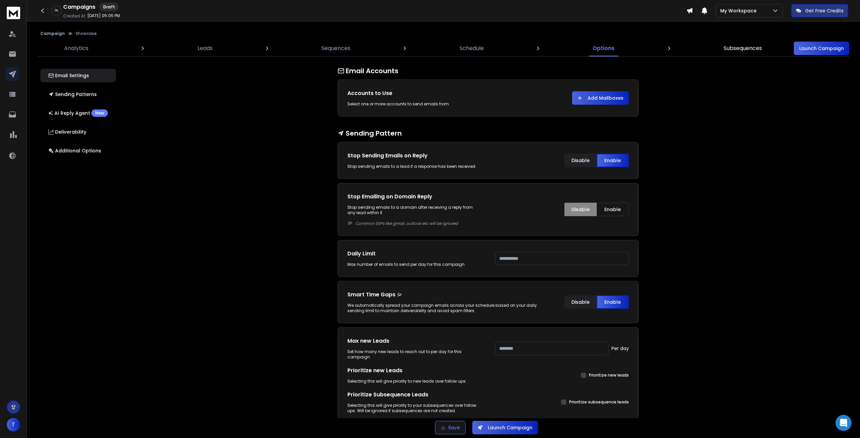
click at [730, 47] on p "Subsequences" at bounding box center [743, 48] width 38 height 8
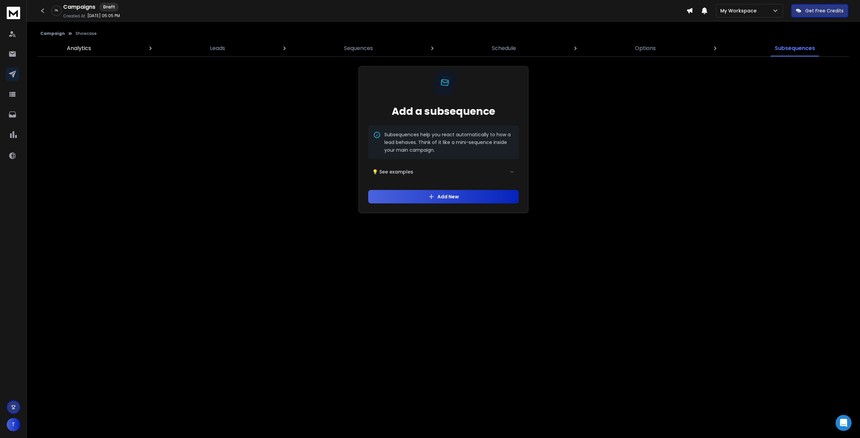
click at [82, 50] on p "Analytics" at bounding box center [79, 48] width 24 height 8
